Goal: Information Seeking & Learning: Check status

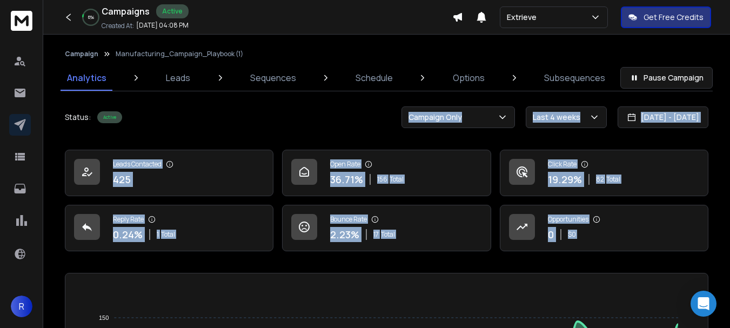
drag, startPoint x: 304, startPoint y: 130, endPoint x: 402, endPoint y: 263, distance: 165.1
drag, startPoint x: 661, startPoint y: 261, endPoint x: 57, endPoint y: 99, distance: 625.2
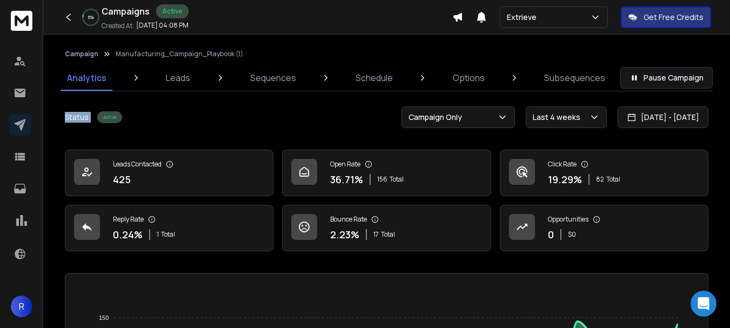
drag, startPoint x: 65, startPoint y: 119, endPoint x: 90, endPoint y: 120, distance: 24.3
click at [90, 120] on p "Status:" at bounding box center [78, 117] width 26 height 11
drag, startPoint x: 101, startPoint y: 12, endPoint x: 132, endPoint y: 14, distance: 30.9
click at [132, 14] on div "6 % Campaigns Active Created At: [DATE] 04:08 PM" at bounding box center [135, 17] width 107 height 26
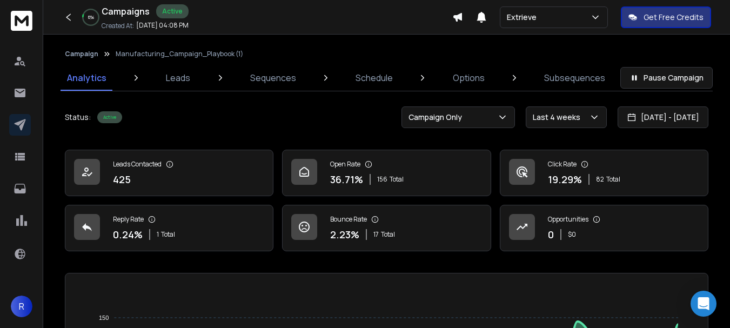
click at [356, 23] on div "6 % Campaigns Active Created At: [DATE] 04:08 PM Extrieve Get Free Credits" at bounding box center [365, 17] width 730 height 35
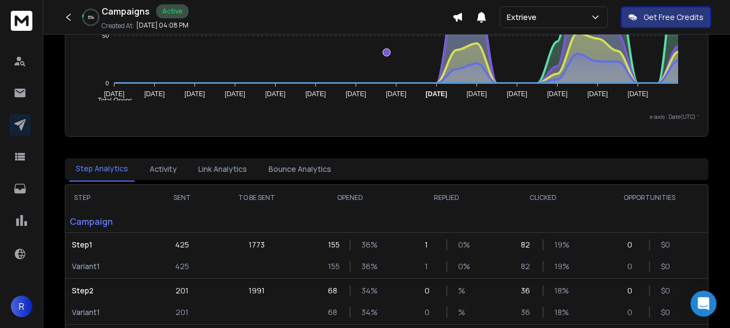
scroll to position [378, 0]
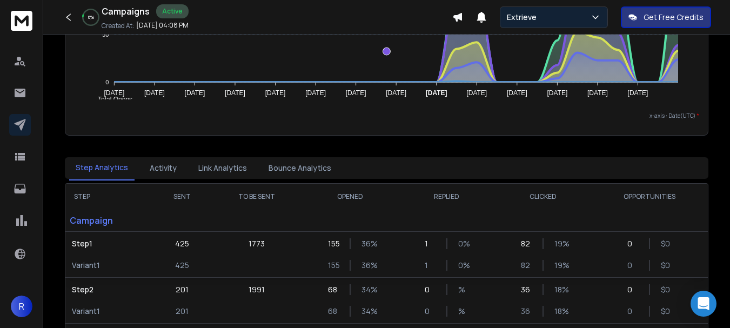
click at [595, 18] on icon "button" at bounding box center [595, 17] width 11 height 11
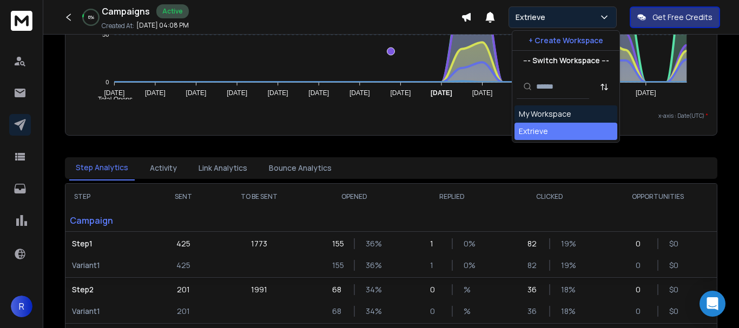
click at [595, 18] on div "Extrieve" at bounding box center [562, 17] width 94 height 11
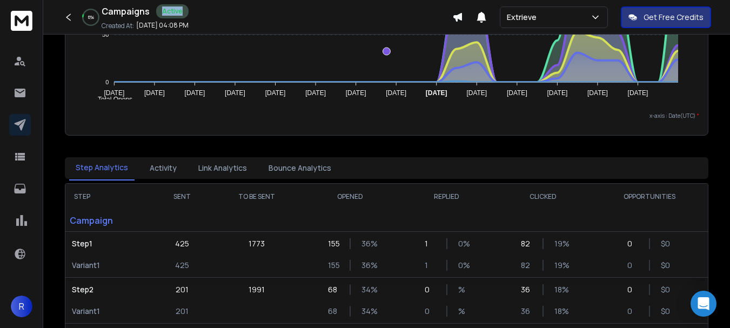
drag, startPoint x: 182, startPoint y: 9, endPoint x: 159, endPoint y: 11, distance: 22.8
click at [159, 11] on div "Active" at bounding box center [172, 11] width 32 height 14
click at [239, 4] on div "6 % Campaigns Active Created At: [DATE] 04:08 PM Extrieve Get Free Credits" at bounding box center [365, 17] width 730 height 35
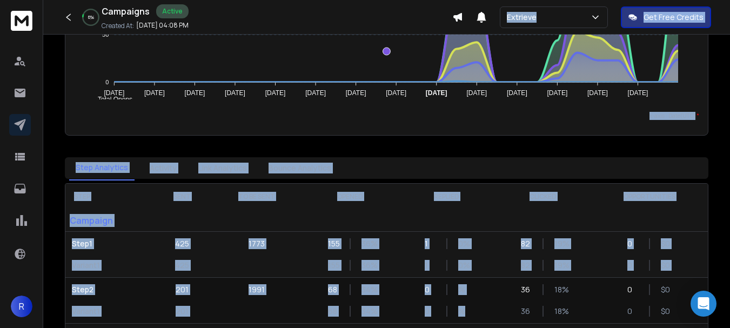
drag, startPoint x: 369, startPoint y: 7, endPoint x: 462, endPoint y: 303, distance: 310.6
click at [462, 303] on div "6 % Campaigns Active Created At: [DATE] 04:08 PM Extrieve Get Free Credits Camp…" at bounding box center [365, 6] width 730 height 768
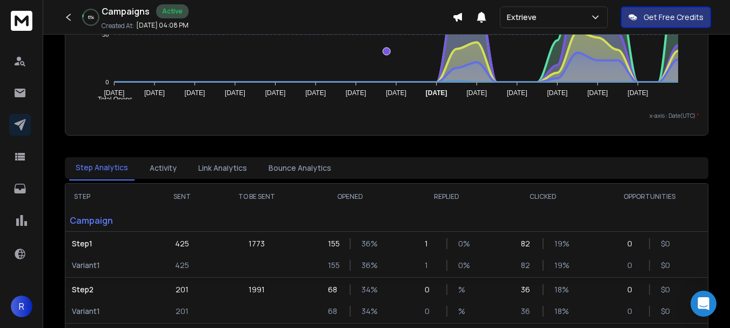
click at [404, 9] on div "6 % Campaigns Active Created At: [DATE] 04:08 PM Extrieve Get Free Credits" at bounding box center [365, 17] width 730 height 35
